Goal: Task Accomplishment & Management: Use online tool/utility

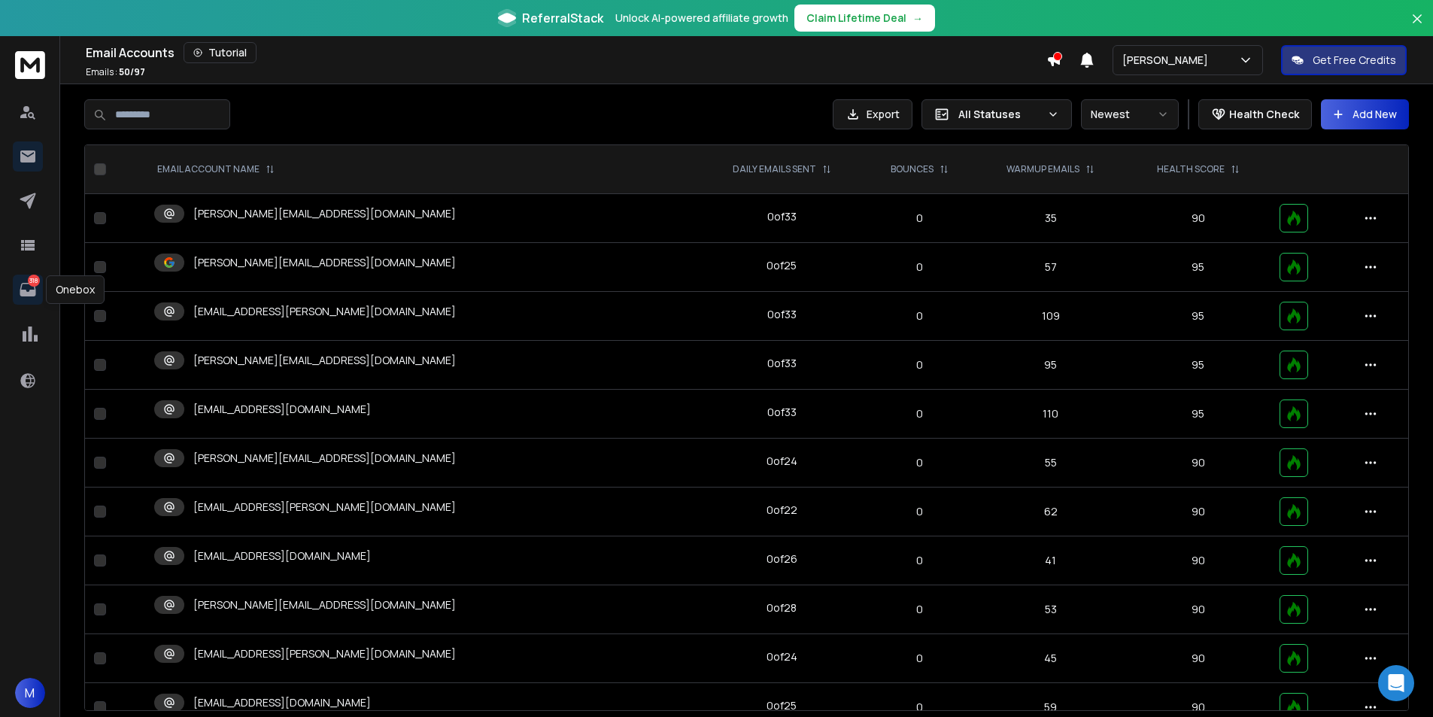
click at [28, 290] on icon at bounding box center [28, 290] width 18 height 18
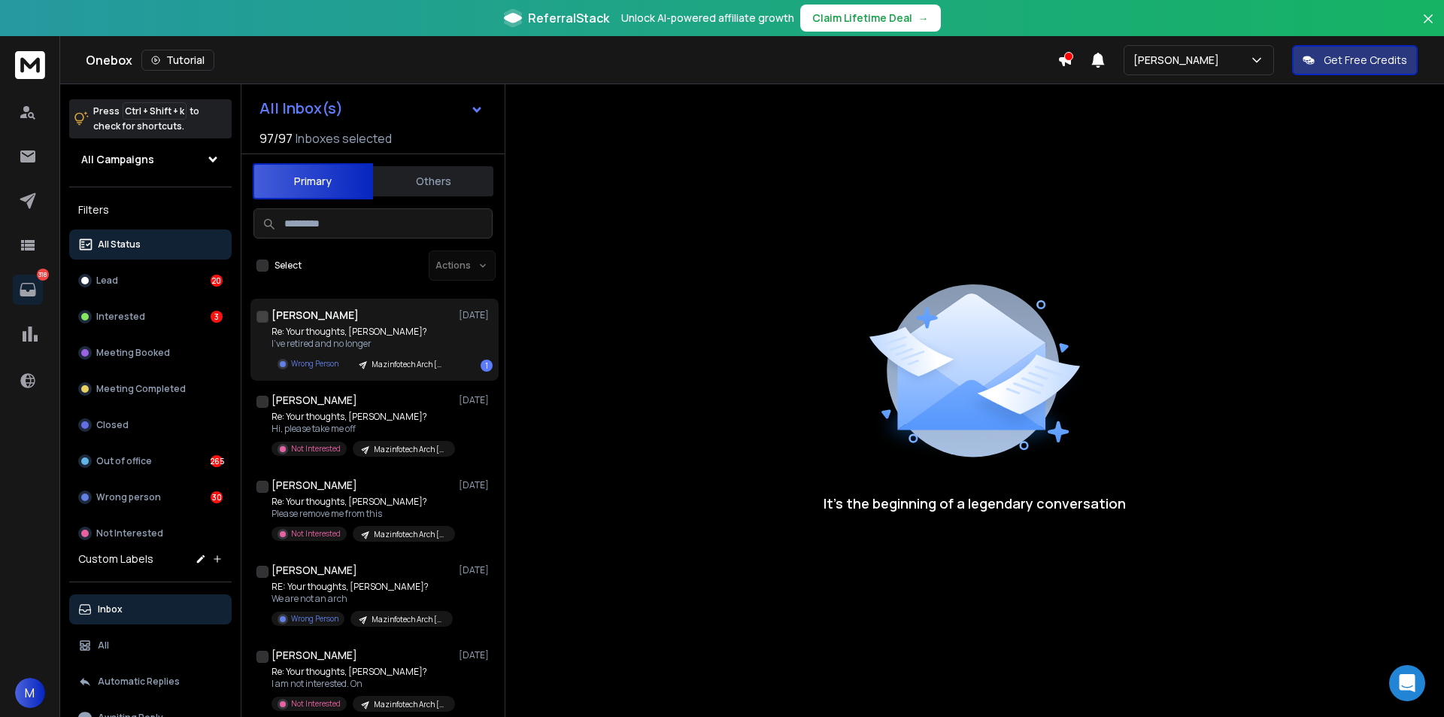
click at [358, 310] on div "[PERSON_NAME] [DATE]" at bounding box center [382, 315] width 221 height 15
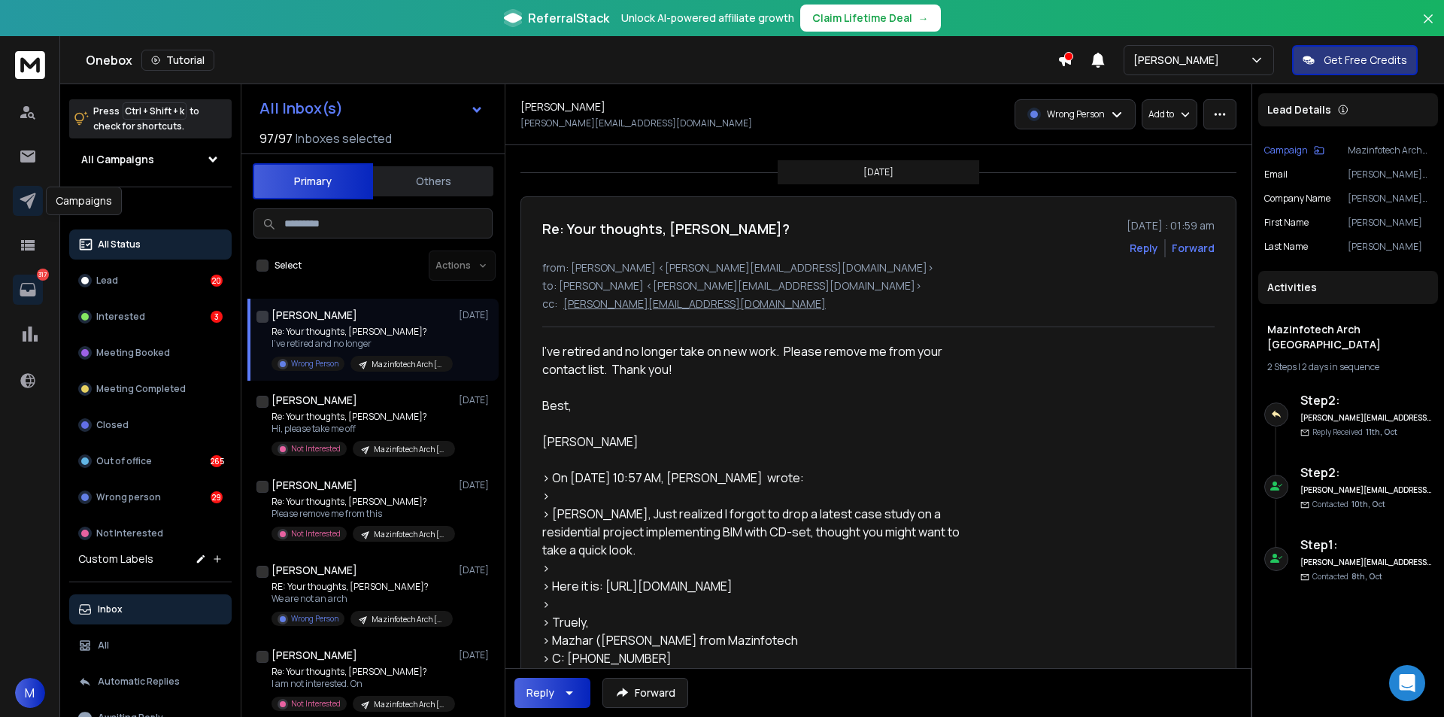
click at [22, 189] on link at bounding box center [28, 201] width 30 height 30
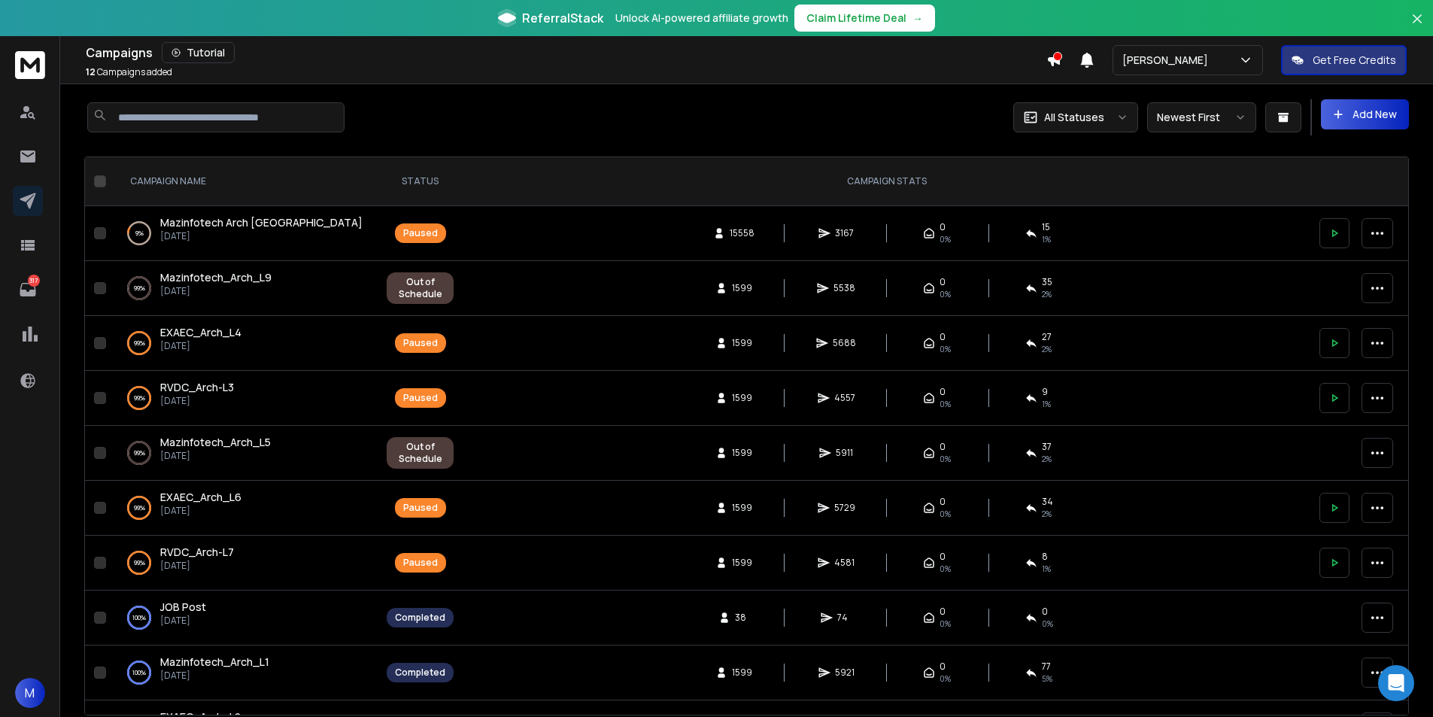
click at [1327, 230] on icon at bounding box center [1334, 233] width 14 height 14
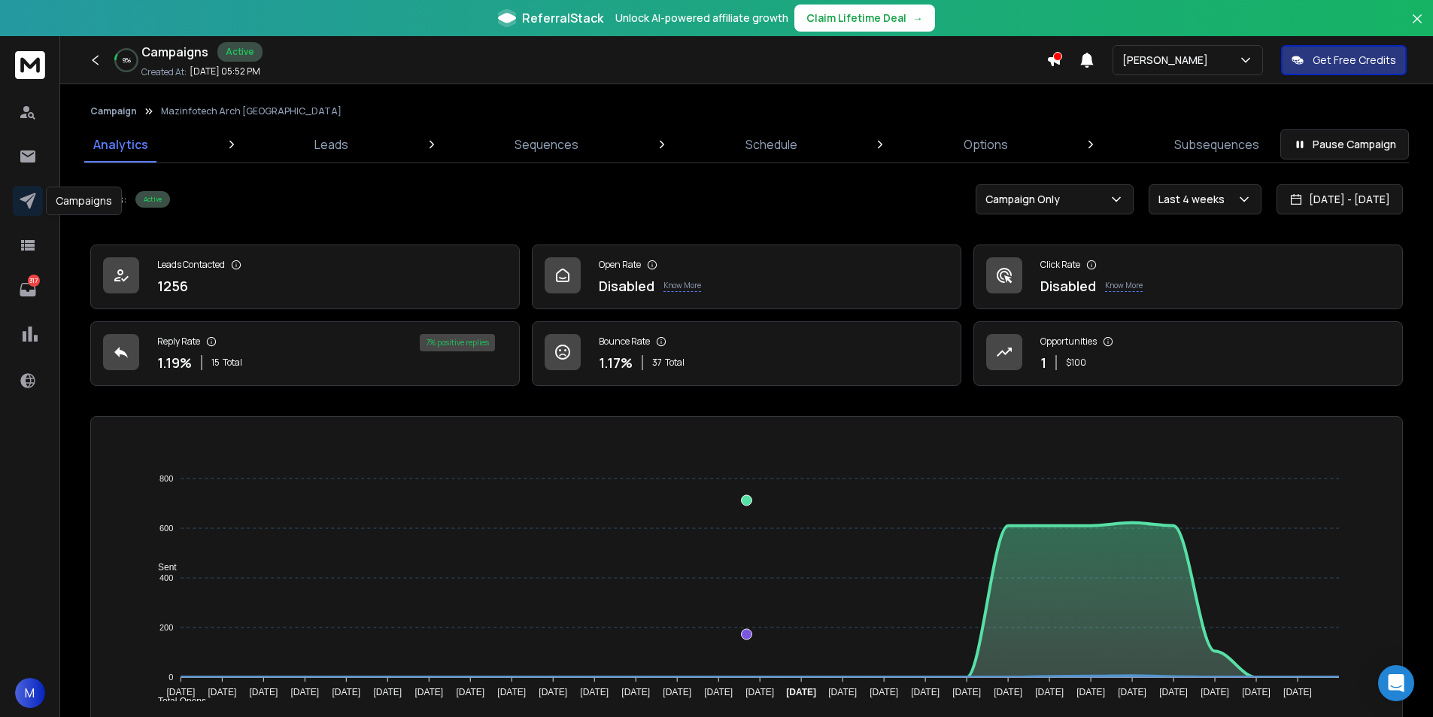
click at [29, 214] on link at bounding box center [28, 201] width 30 height 30
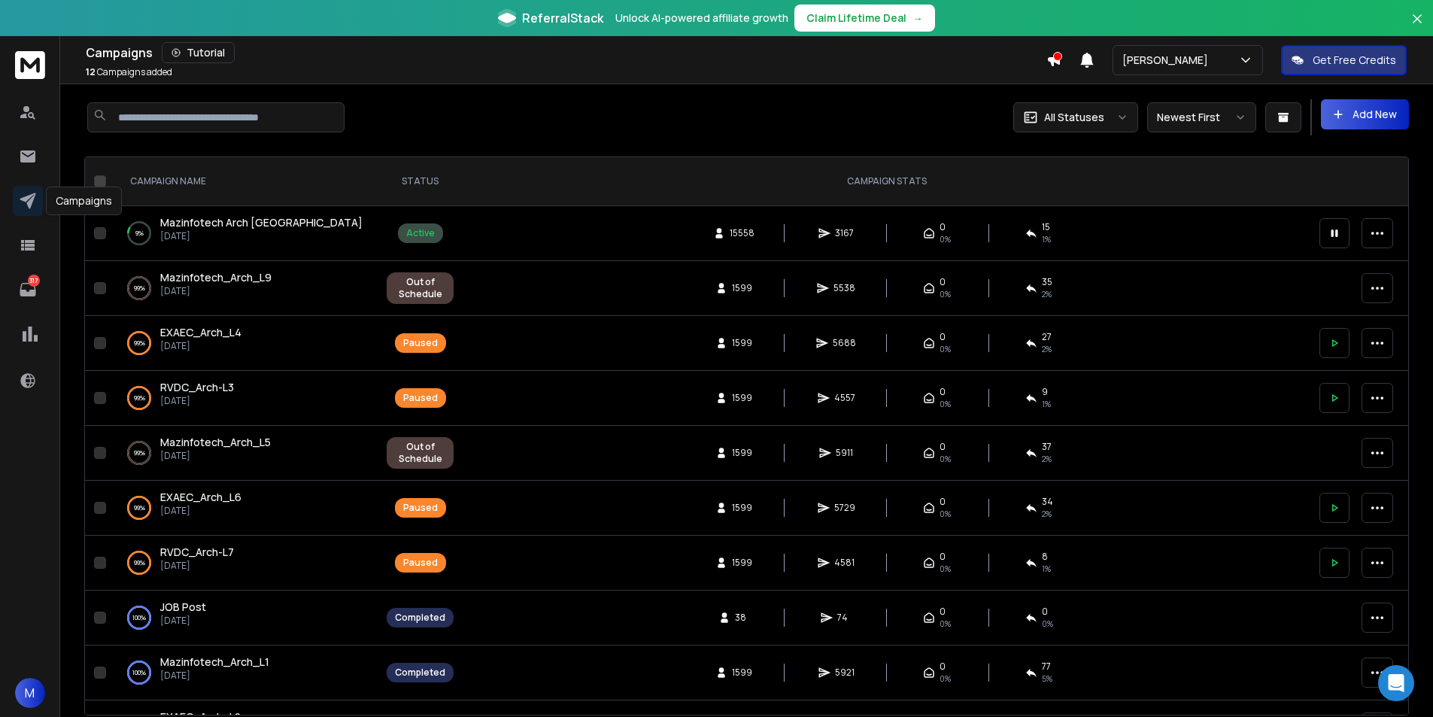
click at [32, 56] on icon at bounding box center [30, 65] width 30 height 28
